Goal: Navigation & Orientation: Find specific page/section

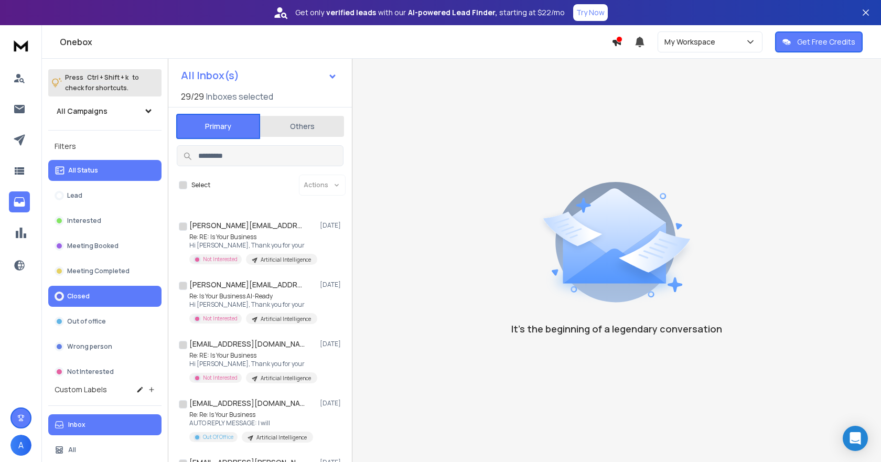
scroll to position [52, 0]
click at [16, 145] on icon at bounding box center [19, 140] width 13 height 13
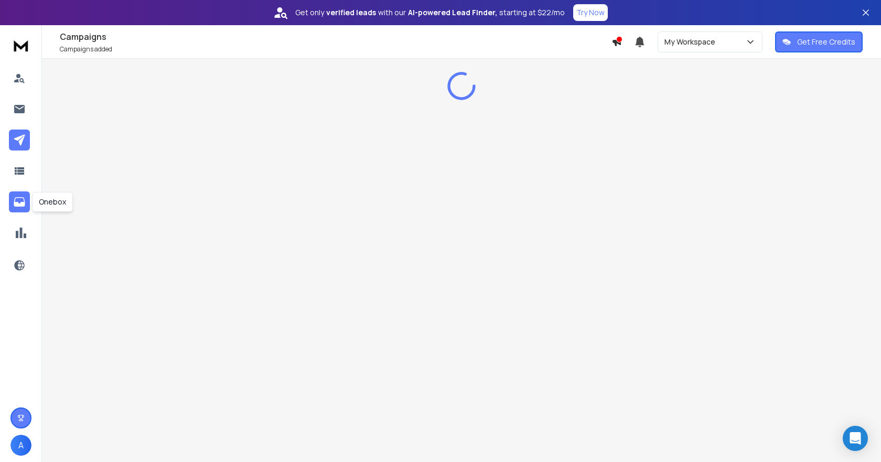
click at [14, 201] on icon at bounding box center [19, 202] width 13 height 13
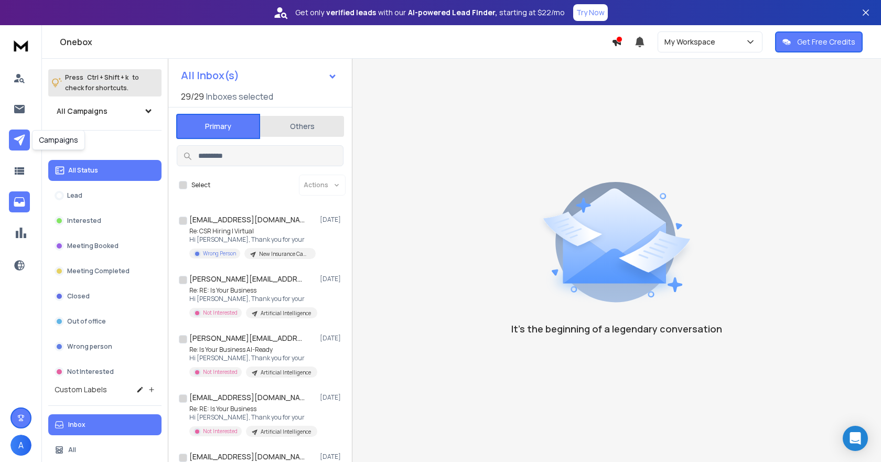
click at [26, 139] on link at bounding box center [19, 139] width 21 height 21
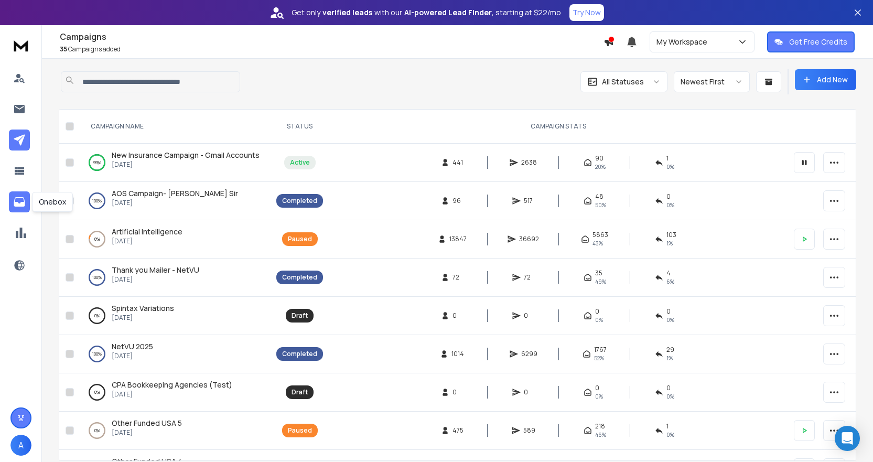
click at [24, 206] on icon at bounding box center [19, 201] width 11 height 9
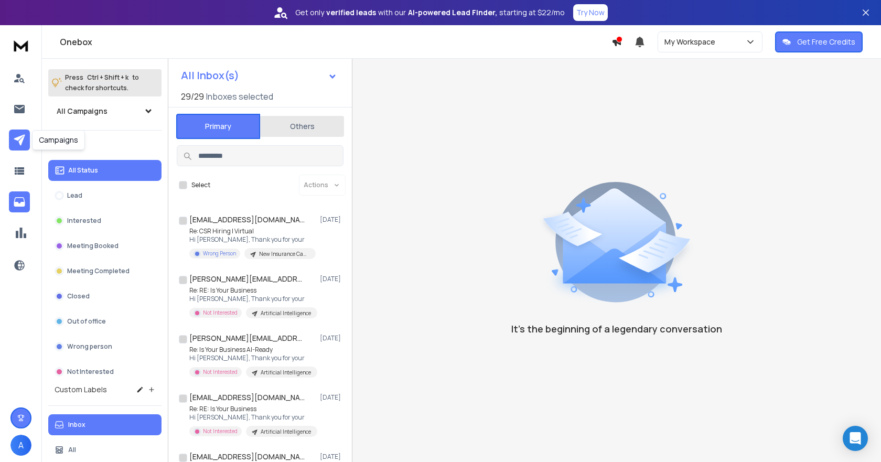
click at [13, 136] on icon at bounding box center [19, 140] width 13 height 13
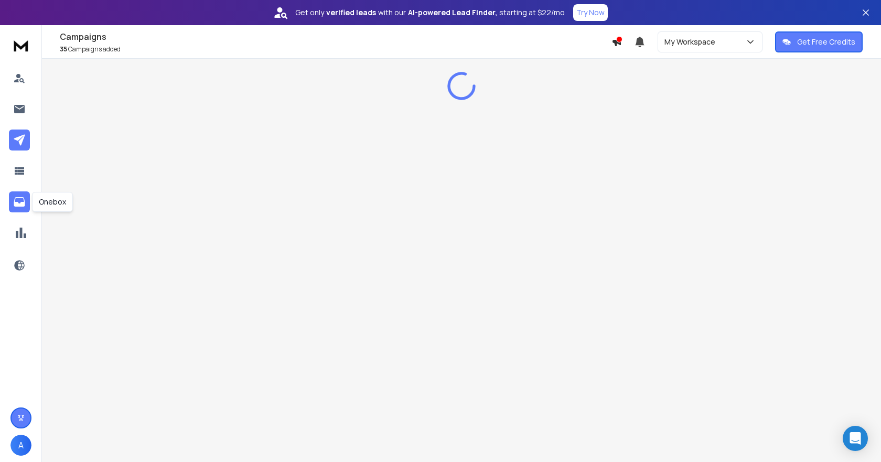
click at [23, 202] on icon at bounding box center [19, 201] width 11 height 9
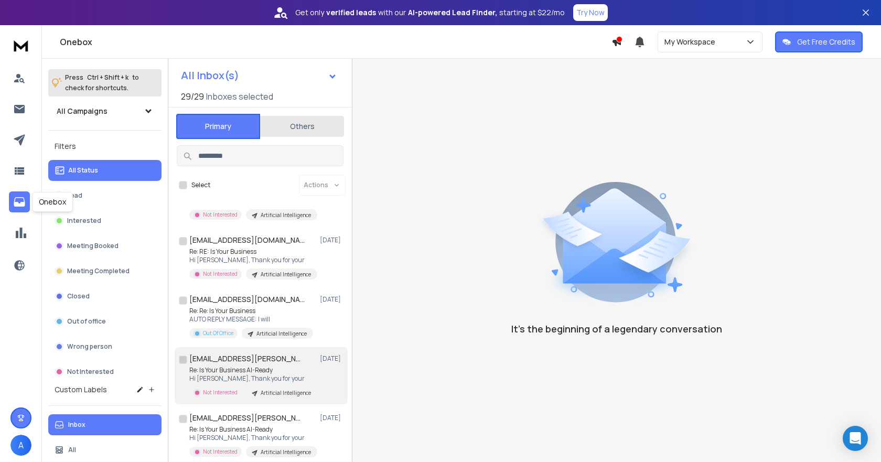
scroll to position [210, 0]
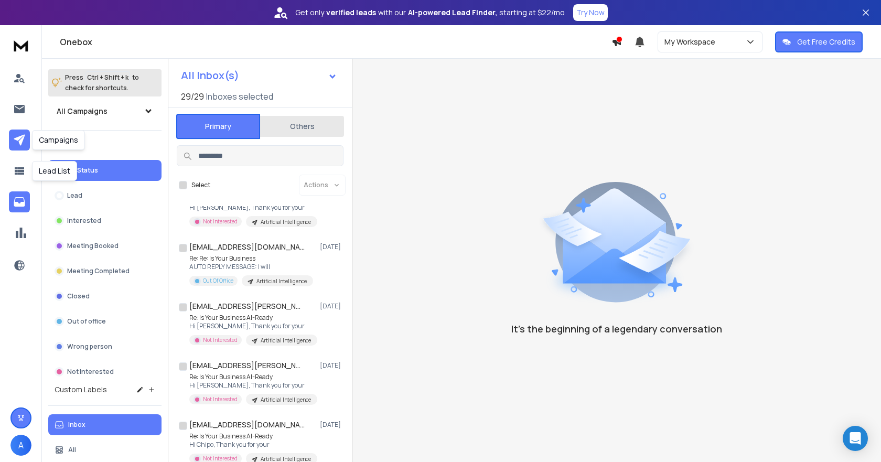
click at [13, 144] on icon at bounding box center [19, 140] width 13 height 13
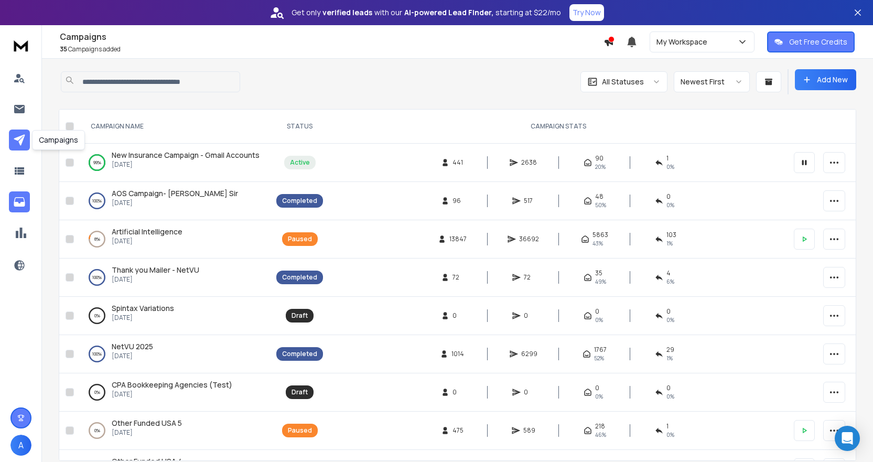
click at [21, 208] on icon at bounding box center [19, 202] width 13 height 13
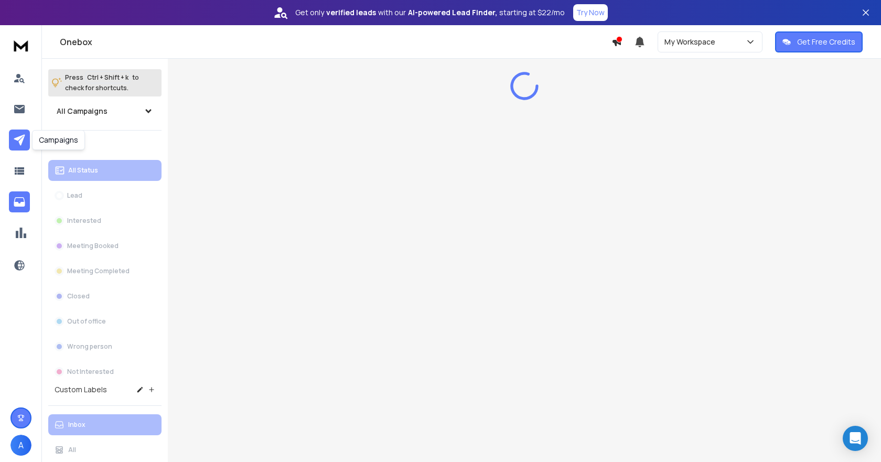
click at [18, 140] on icon at bounding box center [19, 139] width 11 height 11
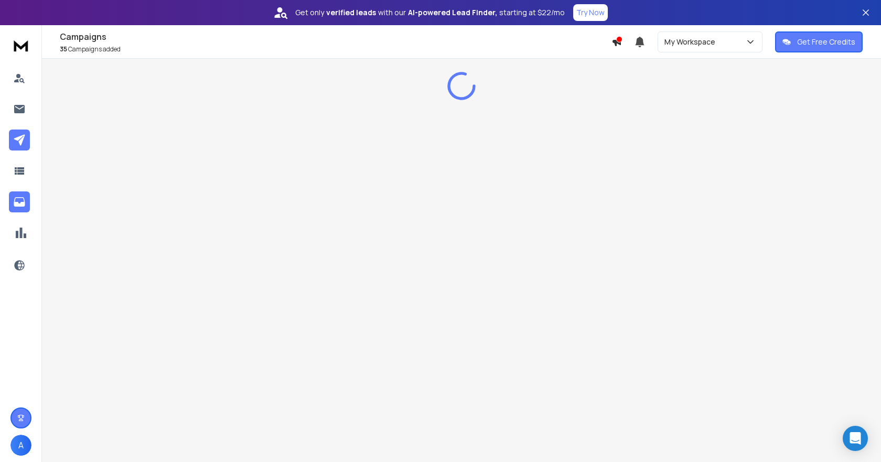
click at [22, 203] on icon at bounding box center [19, 201] width 11 height 9
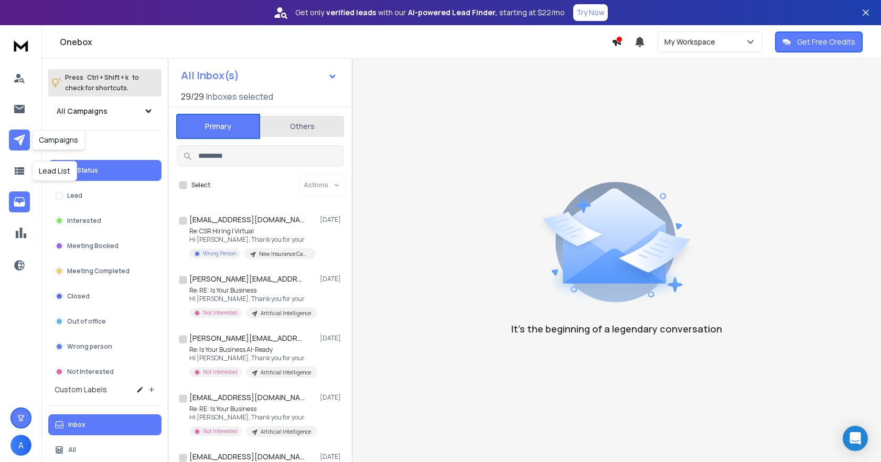
click at [9, 145] on link at bounding box center [19, 139] width 21 height 21
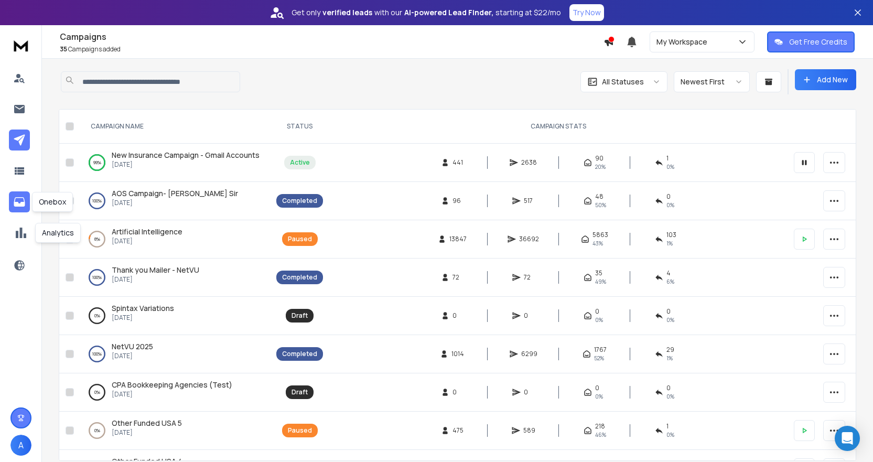
click at [21, 200] on icon at bounding box center [19, 202] width 13 height 13
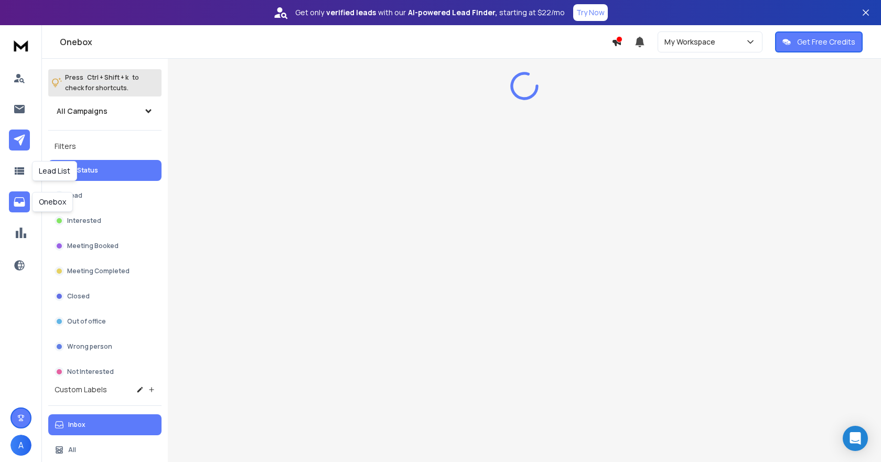
click at [16, 145] on icon at bounding box center [19, 140] width 13 height 13
